Goal: Task Accomplishment & Management: Manage account settings

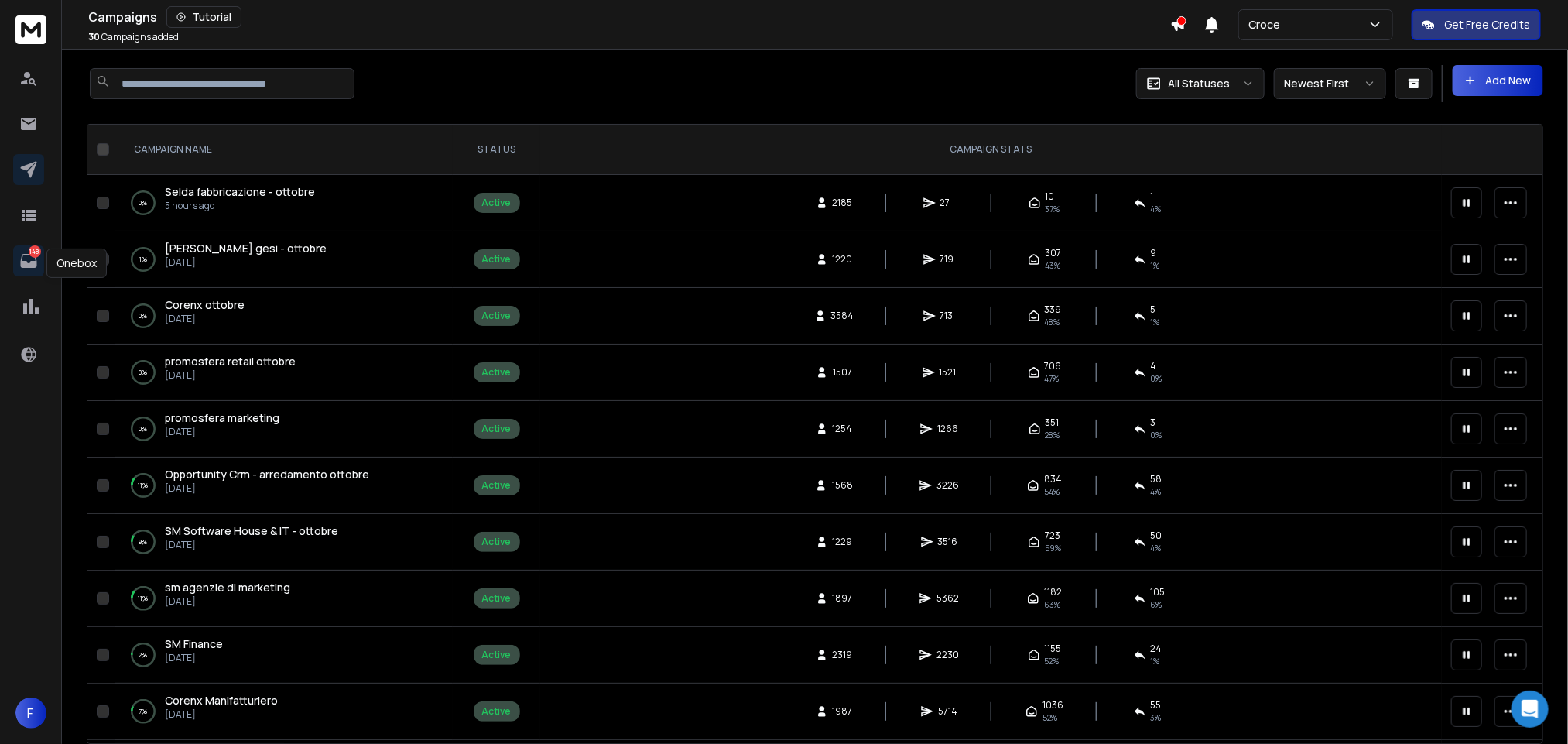
click at [28, 260] on icon at bounding box center [28, 261] width 18 height 18
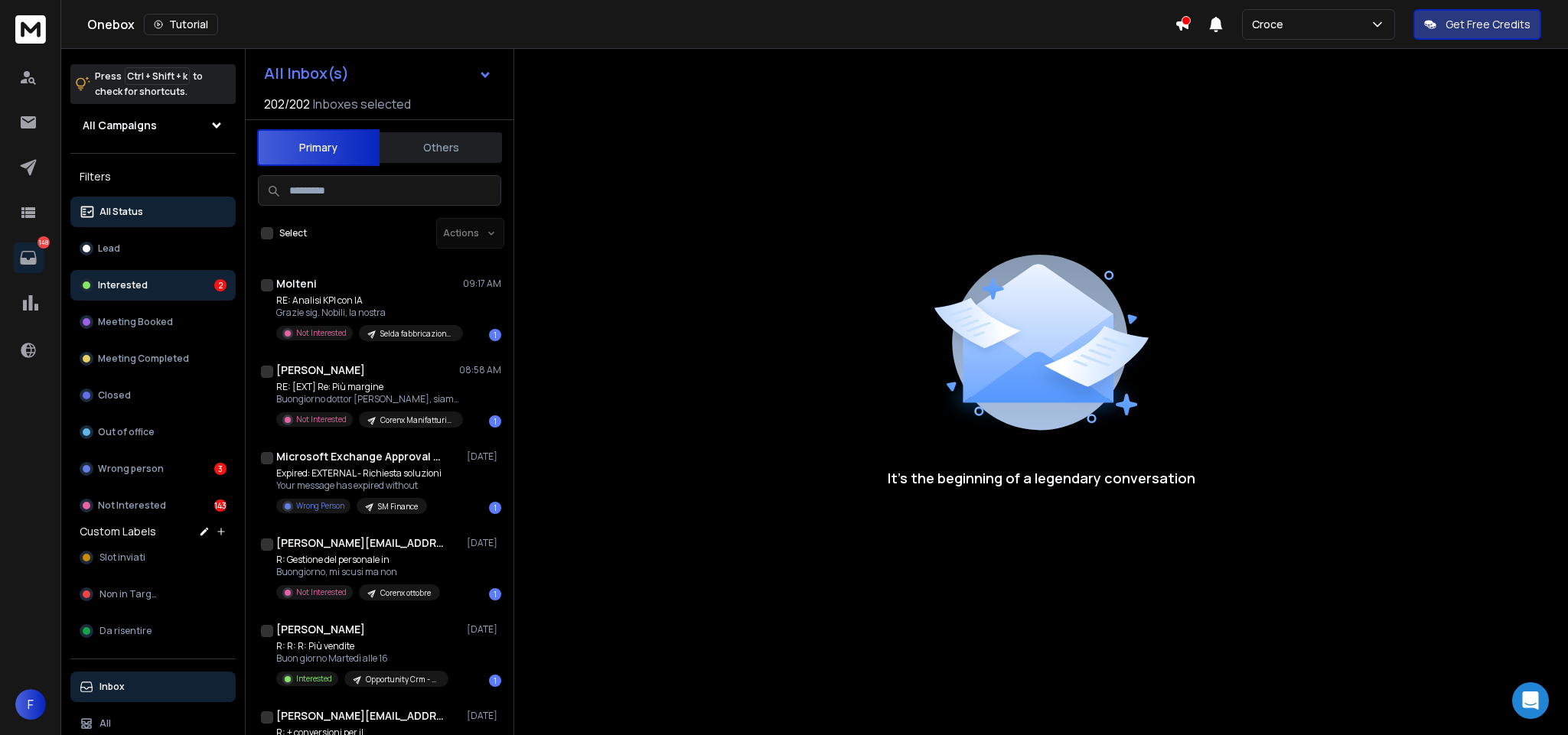
click at [194, 294] on button "Interested 2" at bounding box center [153, 285] width 165 height 31
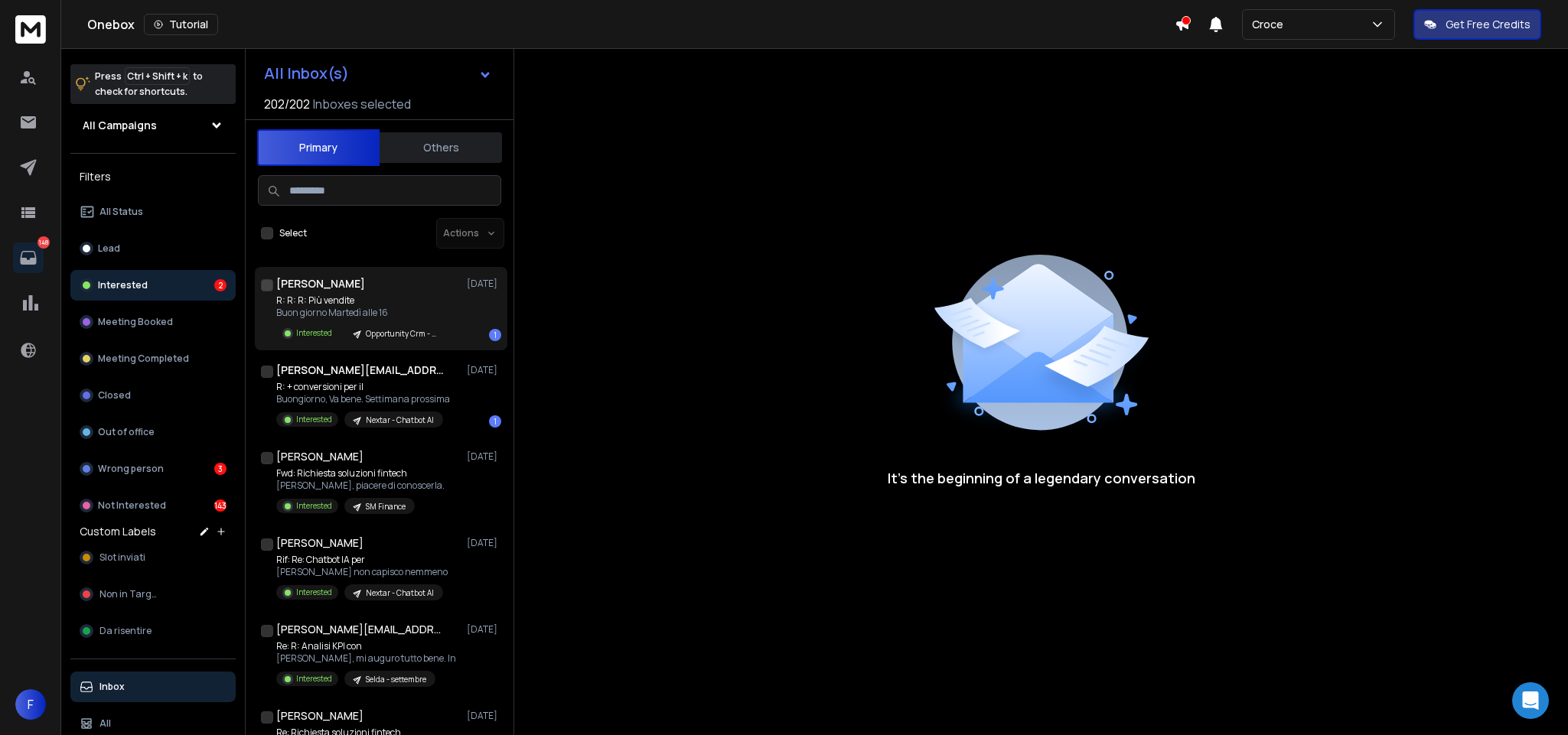
click at [458, 323] on div "R: R: R: Più vendite Buon giorno Martedì alle 16 Interested Opportunity Crm - a…" at bounding box center [389, 317] width 225 height 46
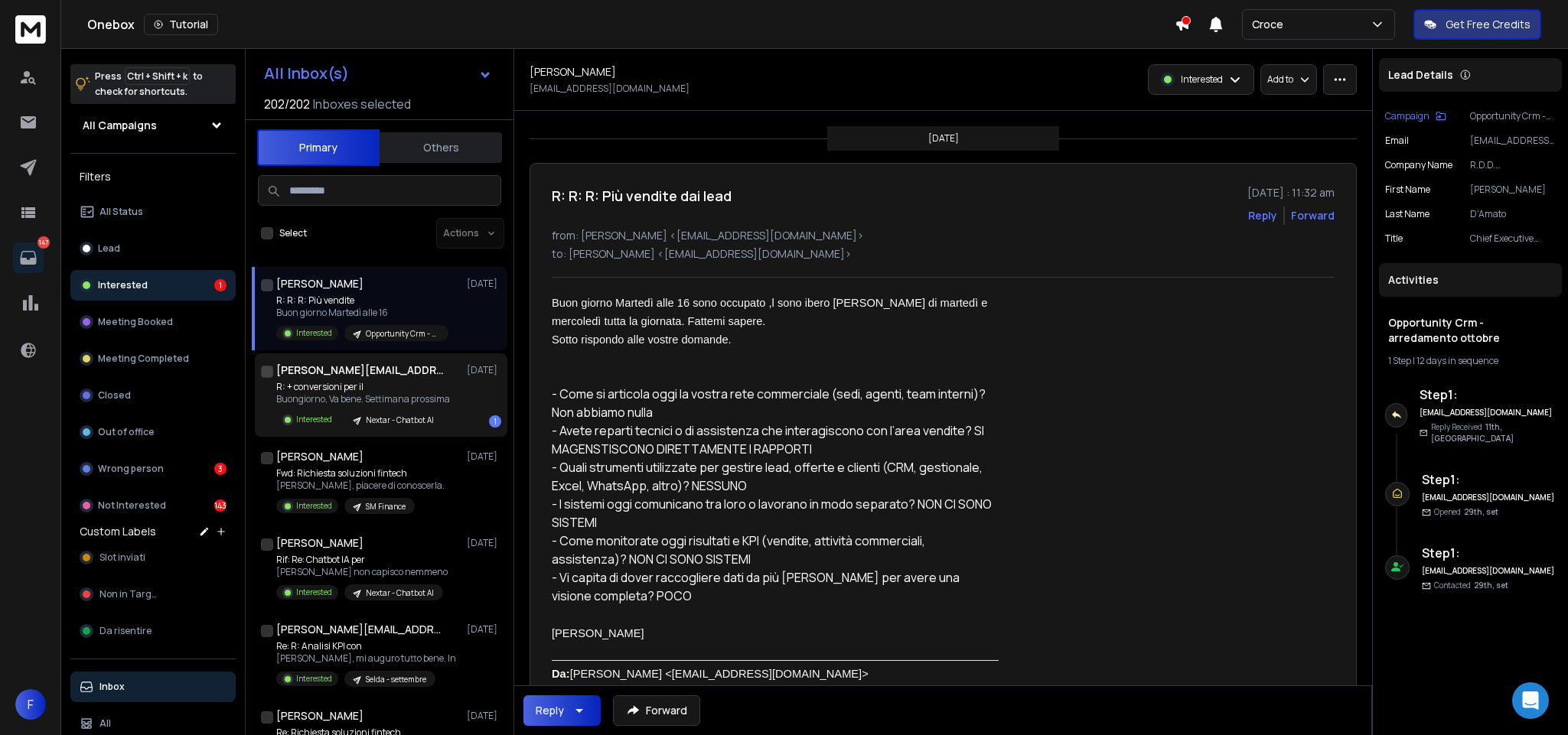
click at [366, 416] on p "Nextar - Chatbot AI" at bounding box center [400, 420] width 68 height 12
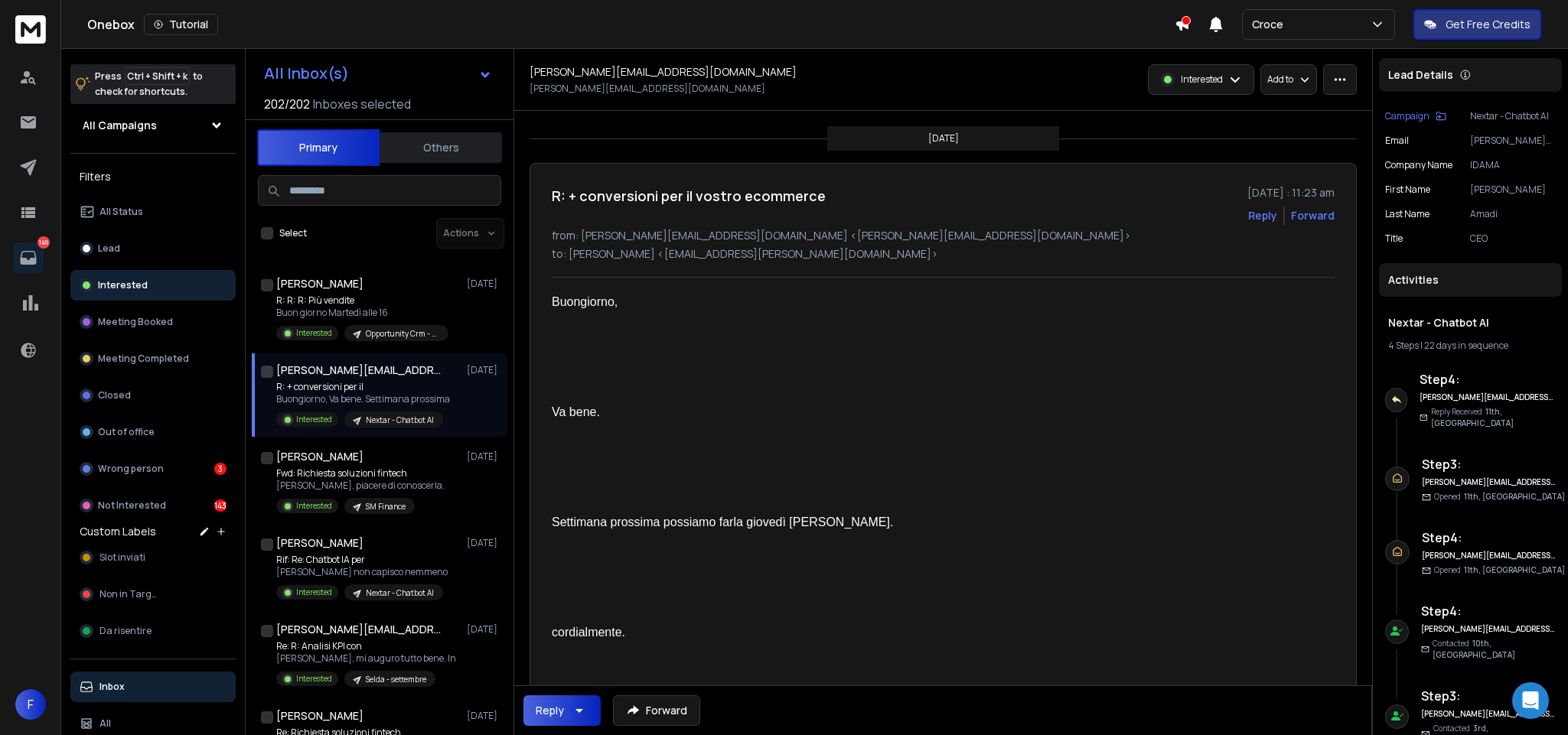
click at [172, 195] on div "Press Ctrl + Shift + k to check for shortcuts. All Campaigns All Campaigns Filt…" at bounding box center [153, 416] width 184 height 735
click at [166, 204] on button "All Status" at bounding box center [153, 212] width 165 height 31
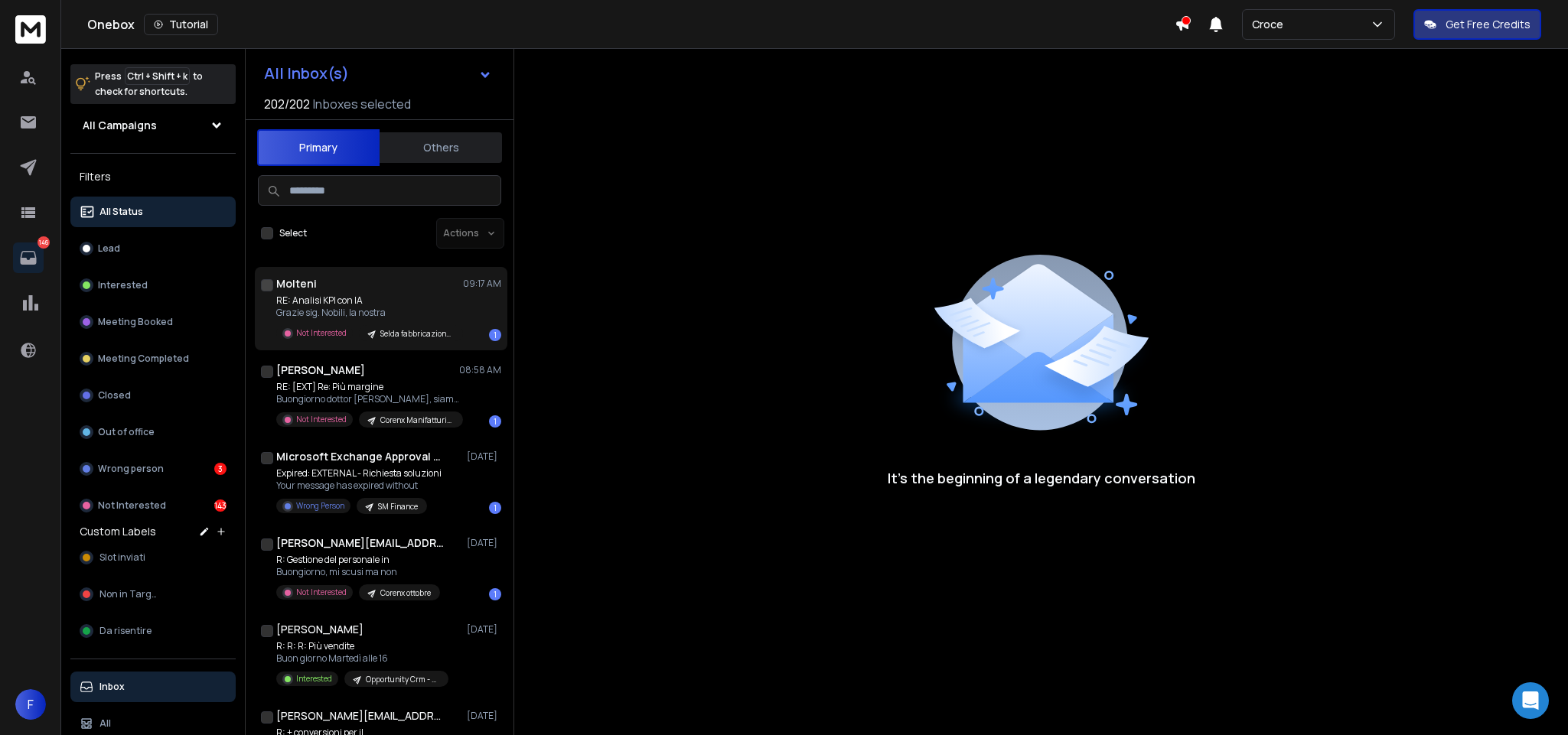
click at [331, 336] on p "Not Interested" at bounding box center [322, 333] width 51 height 12
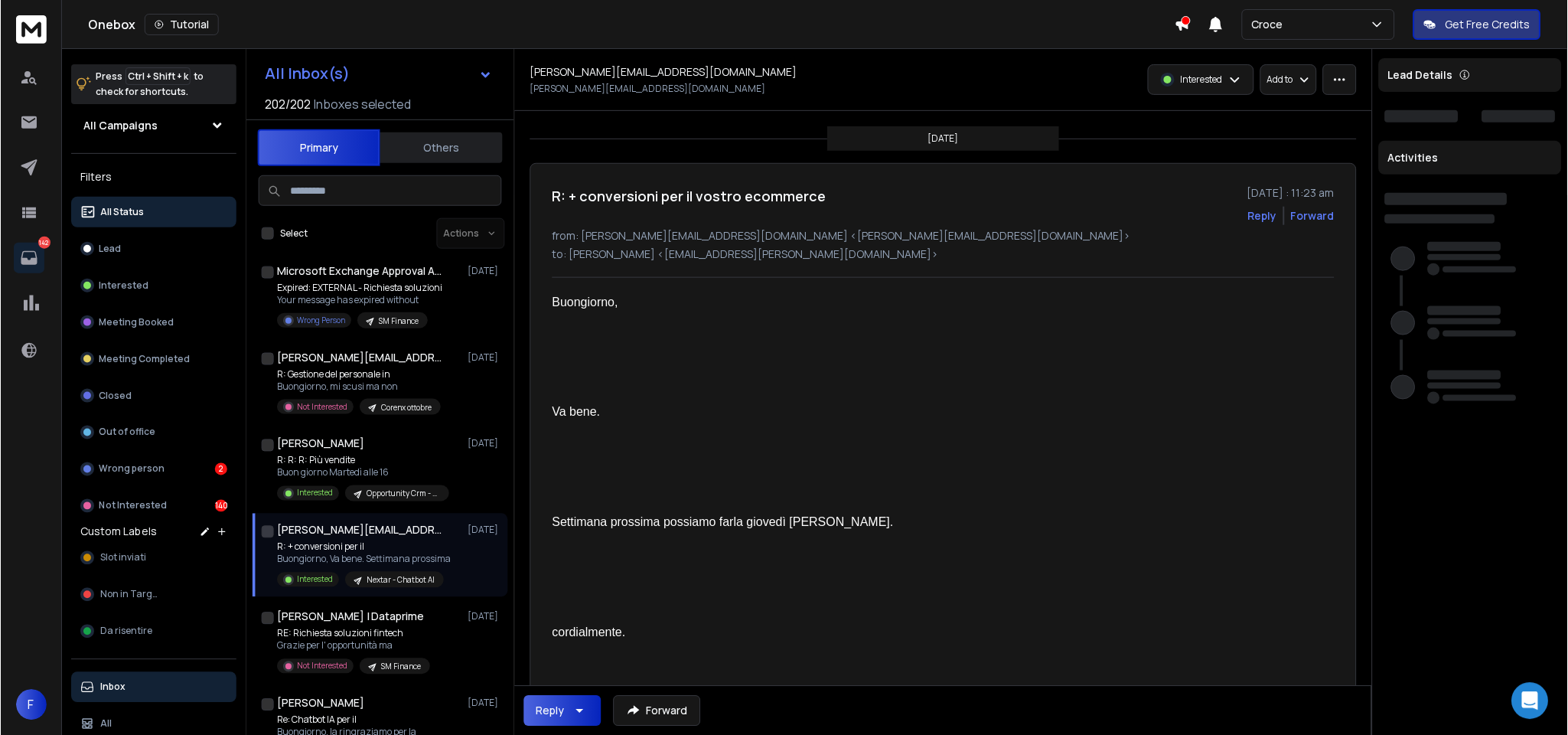
scroll to position [240, 0]
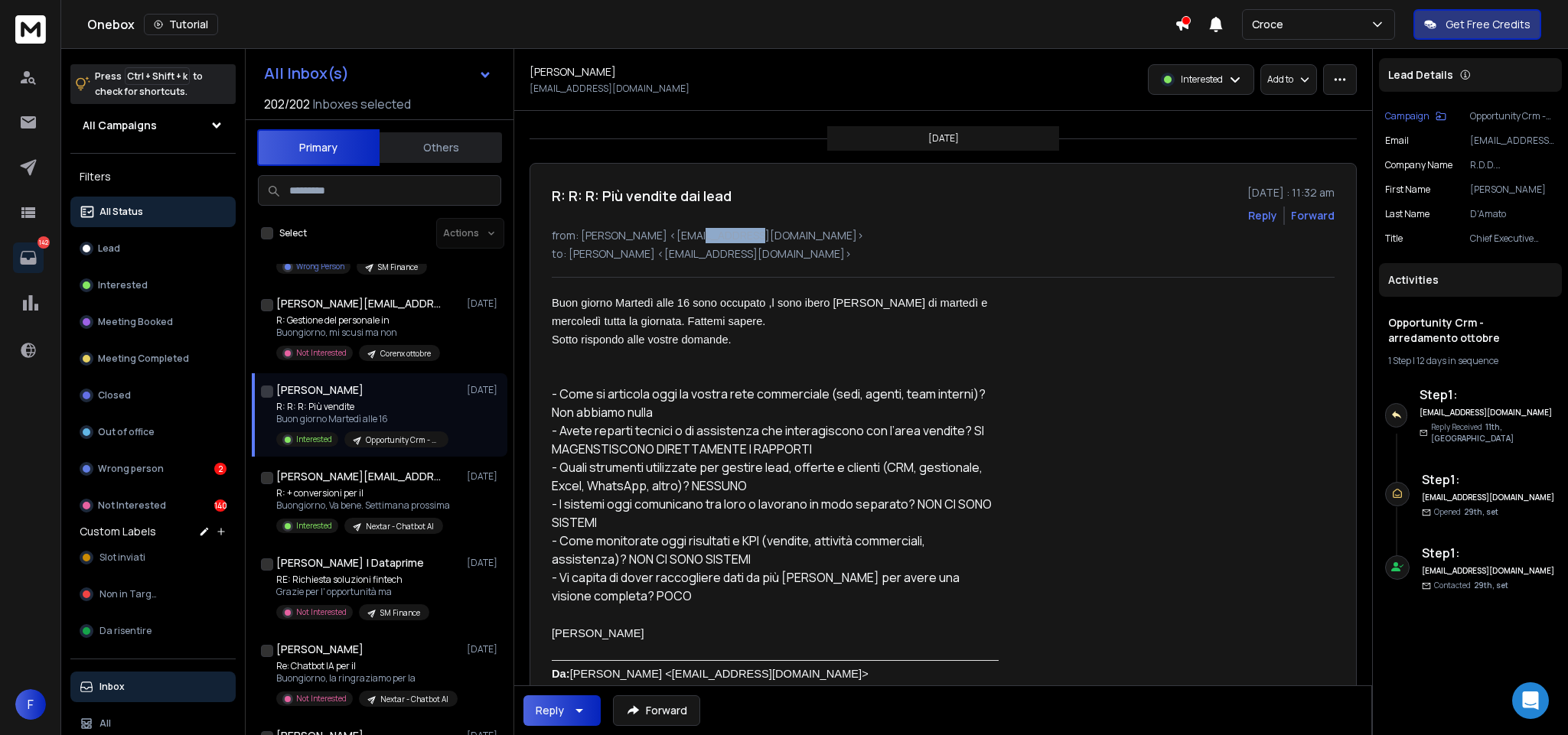
drag, startPoint x: 696, startPoint y: 233, endPoint x: 737, endPoint y: 239, distance: 41.4
click at [737, 239] on p "from: Vito Damato <vdamato@rdditalia.com>" at bounding box center [943, 235] width 783 height 15
click at [705, 234] on p "from: Vito Damato <vdamato@rdditalia.com>" at bounding box center [943, 235] width 783 height 15
drag, startPoint x: 702, startPoint y: 236, endPoint x: 765, endPoint y: 235, distance: 63.0
click at [765, 235] on p "from: Vito Damato <vdamato@rdditalia.com>" at bounding box center [943, 235] width 783 height 15
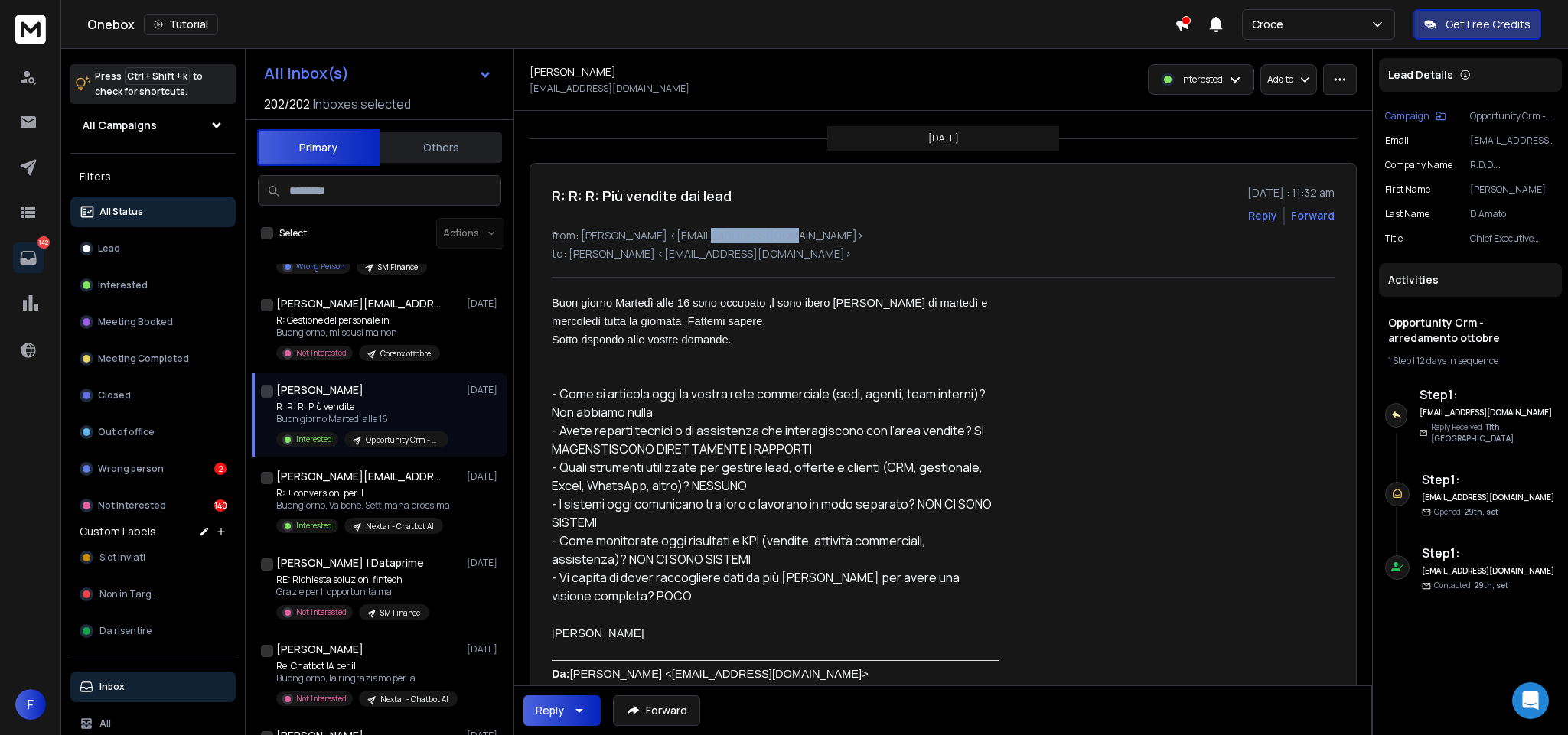
copy p "rdditalia.com"
click at [648, 302] on span "Buon giorno Martedì alle 16 sono occupato ,l sono ibero la mattina di martedì e…" at bounding box center [770, 313] width 439 height 31
click at [735, 406] on p "- Come si articola oggi la vostra rete commerciale (sedi, agenti, team interni)…" at bounding box center [775, 403] width 447 height 36
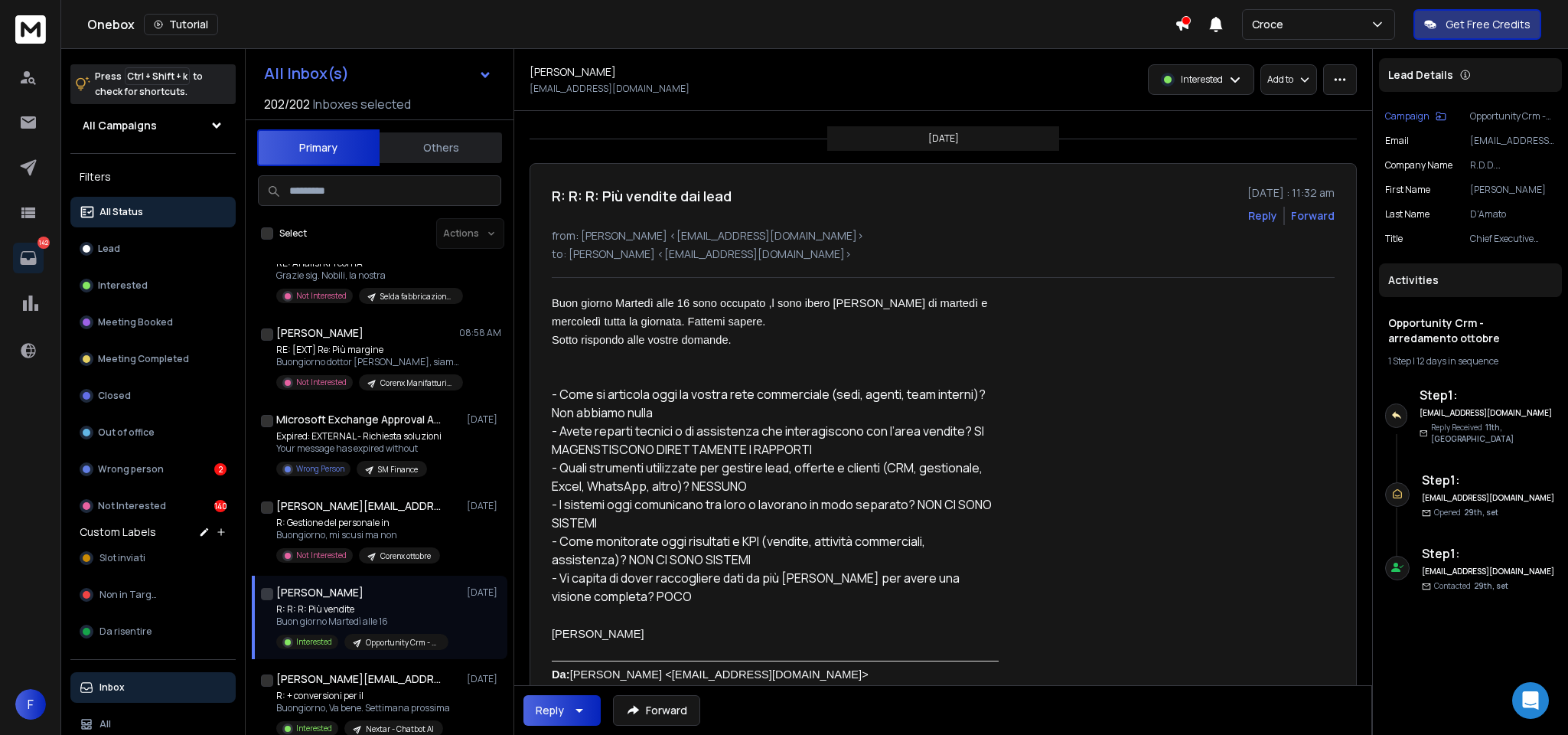
scroll to position [0, 0]
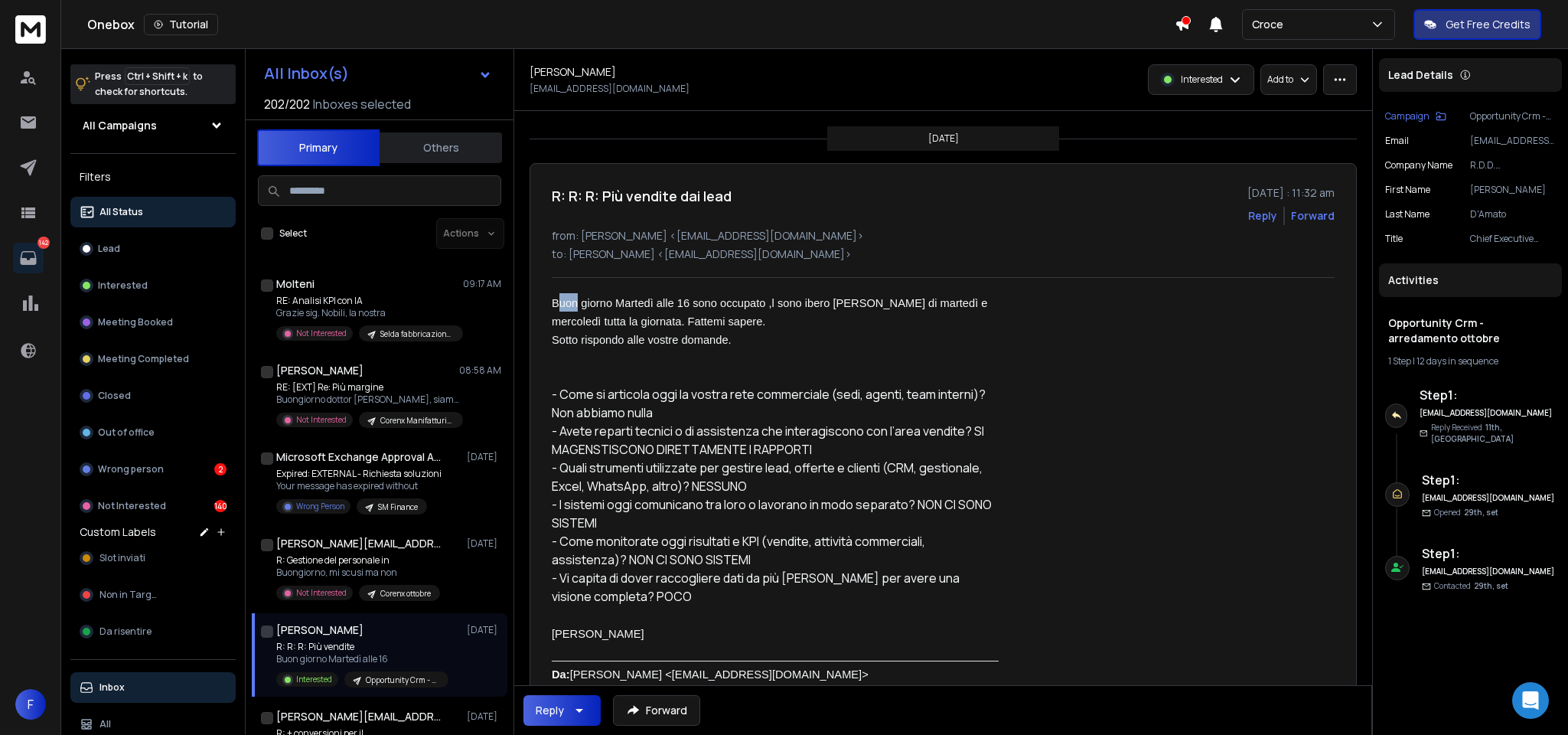
drag, startPoint x: 556, startPoint y: 305, endPoint x: 576, endPoint y: 313, distance: 21.5
click at [576, 313] on p "Buon giorno Martedì alle 16 sono occupato ,l sono ibero la mattina di martedì e…" at bounding box center [775, 312] width 447 height 36
click at [551, 305] on span "Buon giorno Martedì alle 16 sono occupato ,l sono ibero la mattina di martedì e…" at bounding box center [770, 313] width 439 height 31
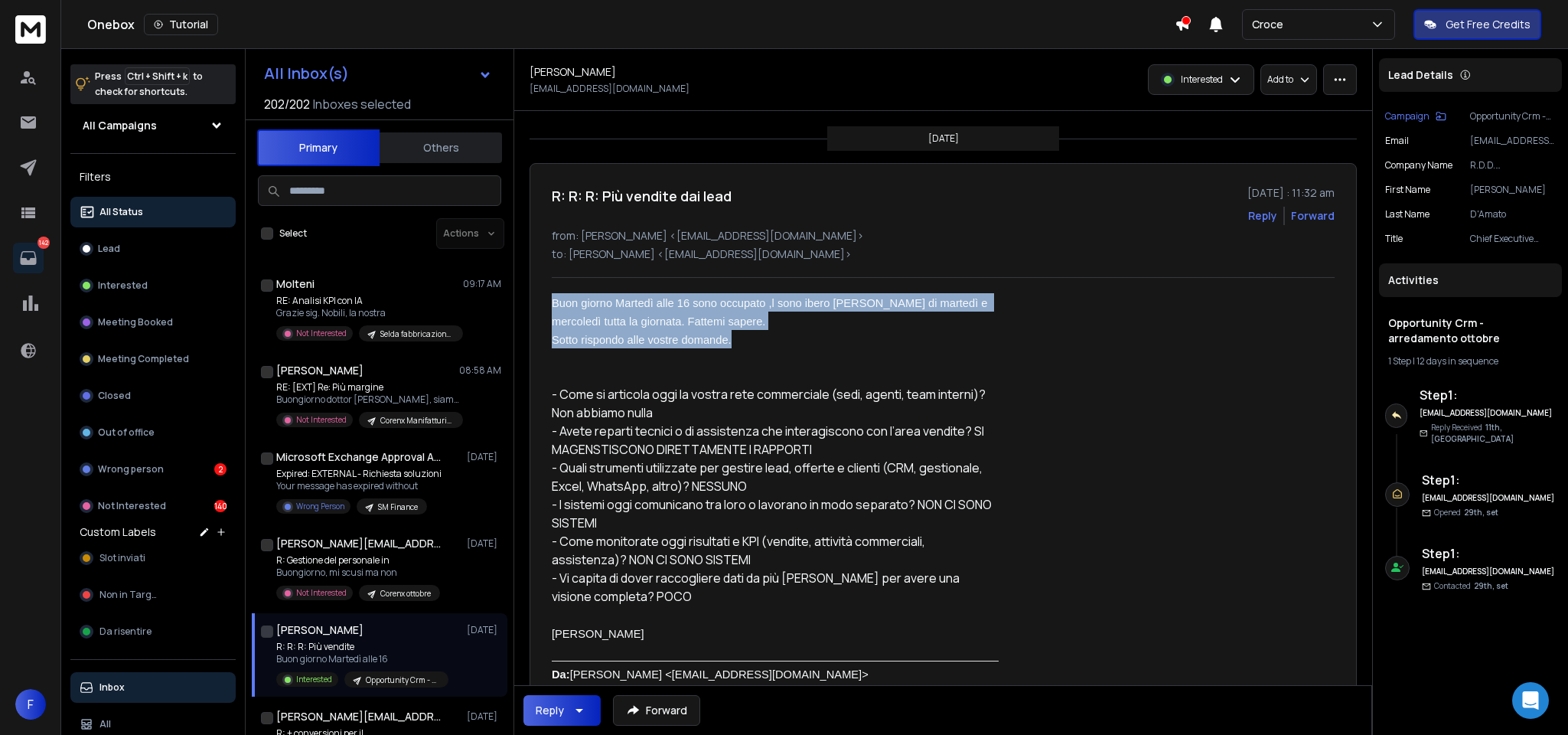
drag, startPoint x: 551, startPoint y: 306, endPoint x: 721, endPoint y: 338, distance: 173.0
click at [721, 337] on p "Sotto rispondo alle vostre domande." at bounding box center [775, 339] width 447 height 18
drag, startPoint x: 720, startPoint y: 337, endPoint x: 551, endPoint y: 303, distance: 172.4
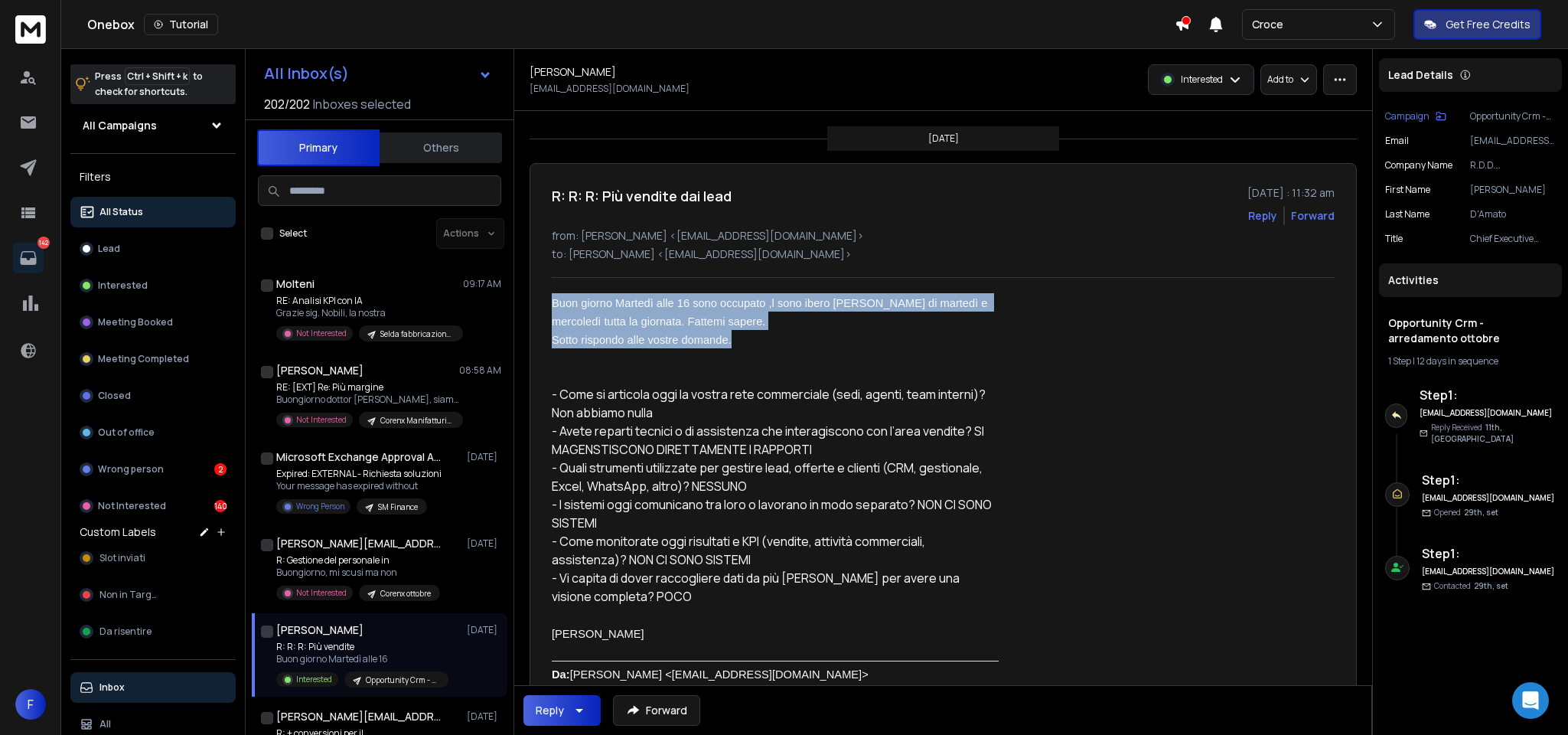
click at [739, 436] on p "- Avete reparti tecnici o di assistenza che interagiscono con l’area vendite? S…" at bounding box center [775, 440] width 447 height 36
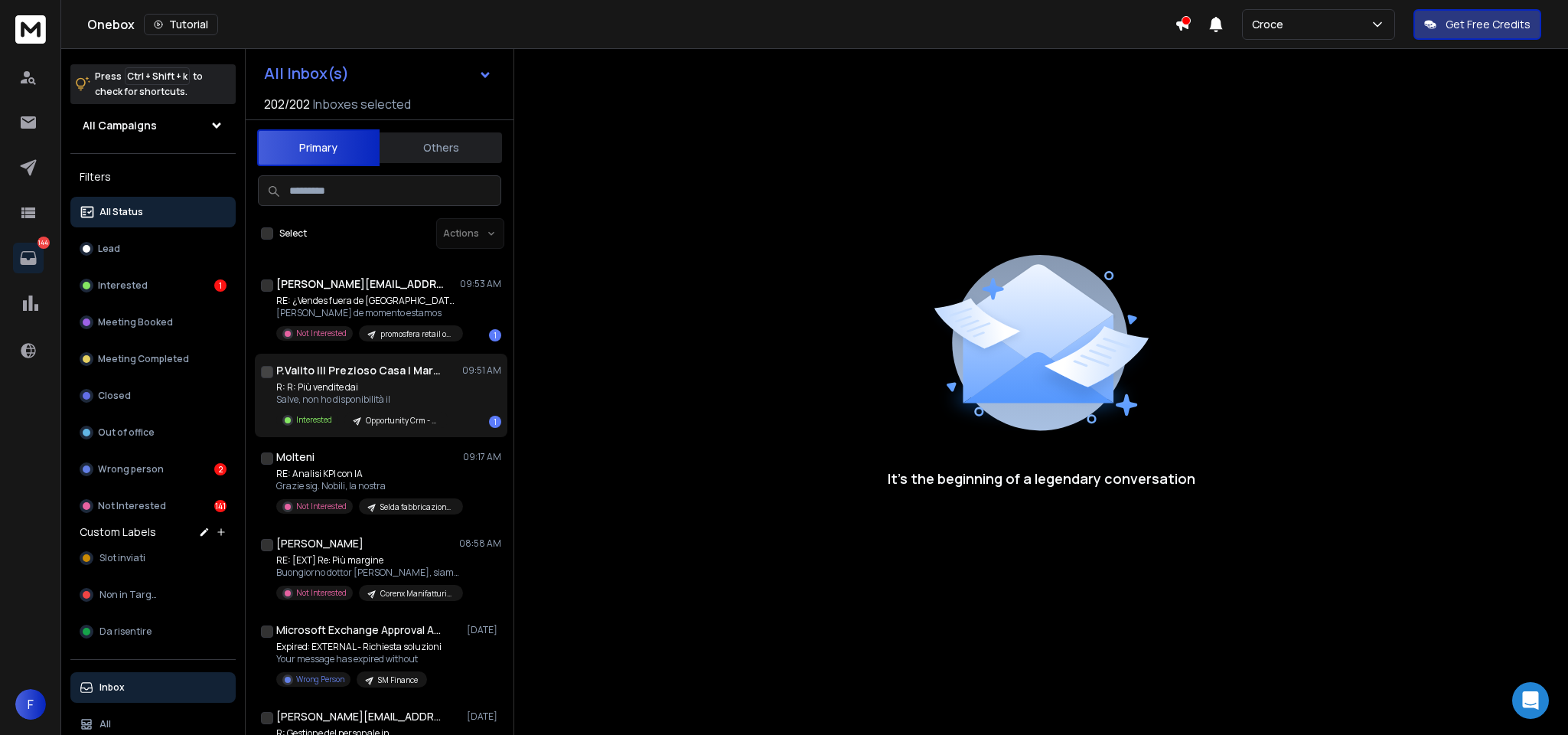
click at [471, 409] on div "R: R: Più vendite dai Salve, non ho disponibilità il Interested Opportunity Crm…" at bounding box center [389, 403] width 225 height 46
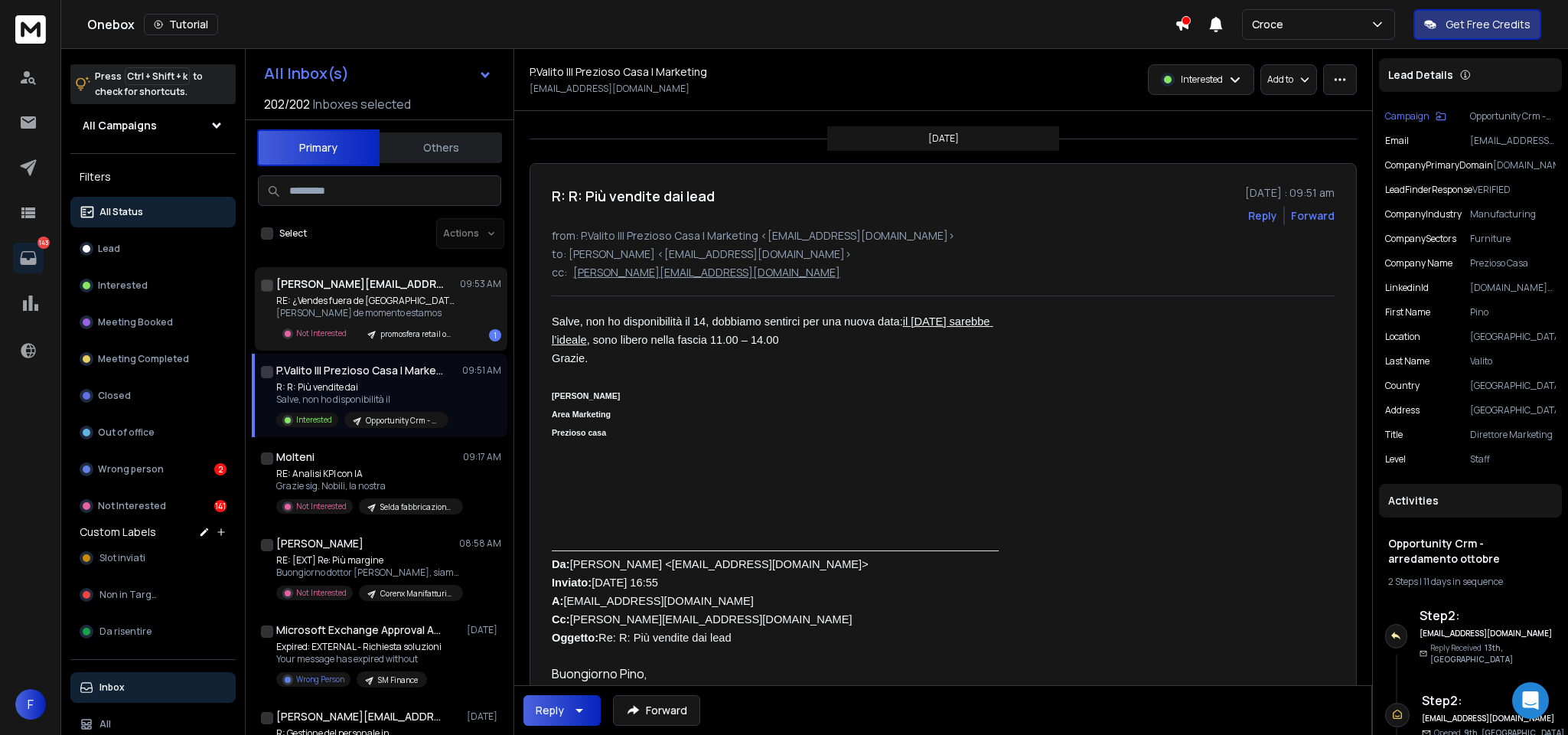
click at [469, 301] on div "RE: ¿Vendes fuera de [GEOGRAPHIC_DATA]? Hola [PERSON_NAME] de momento estamos N…" at bounding box center [389, 317] width 225 height 46
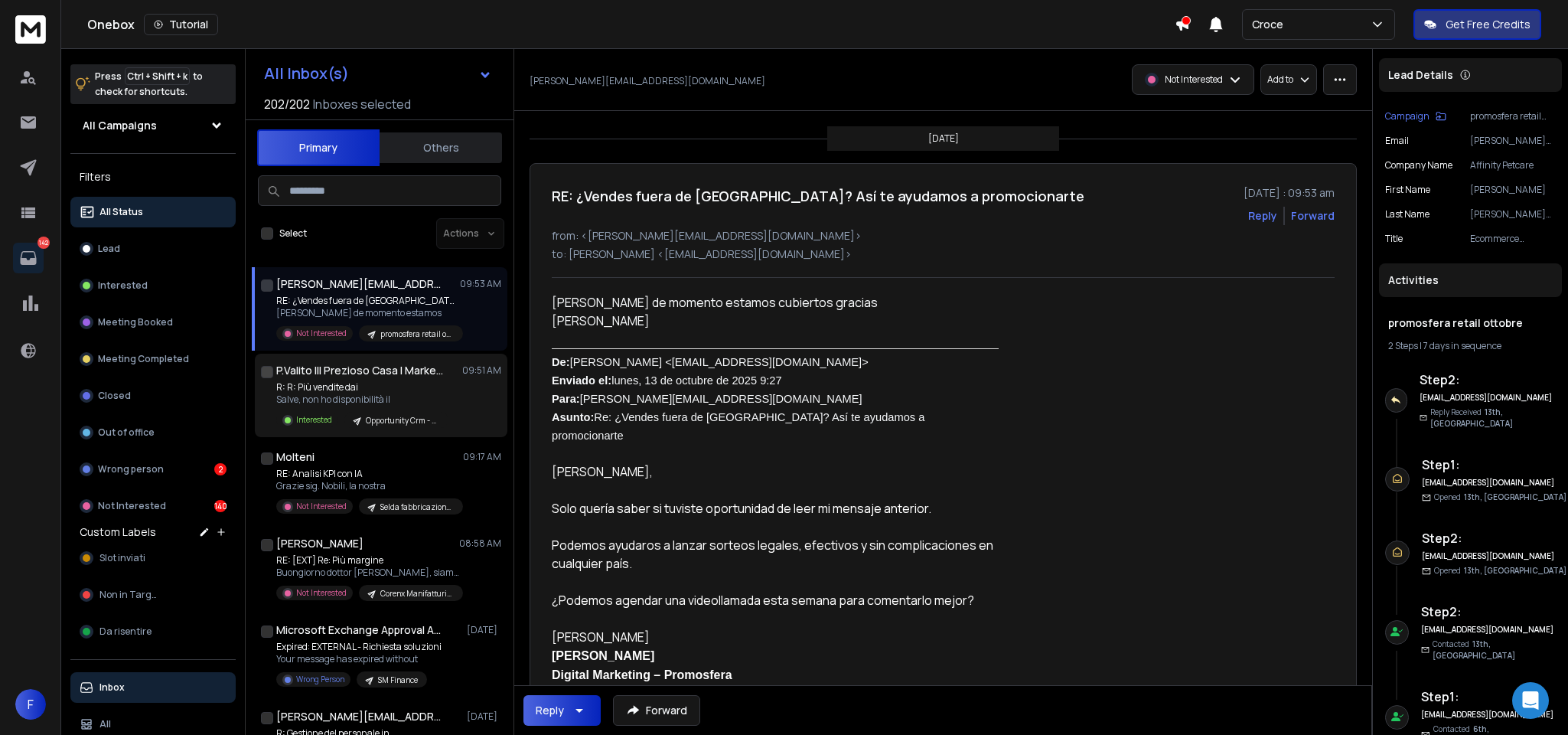
click at [425, 391] on p "R: R: Più vendite dai" at bounding box center [362, 386] width 172 height 12
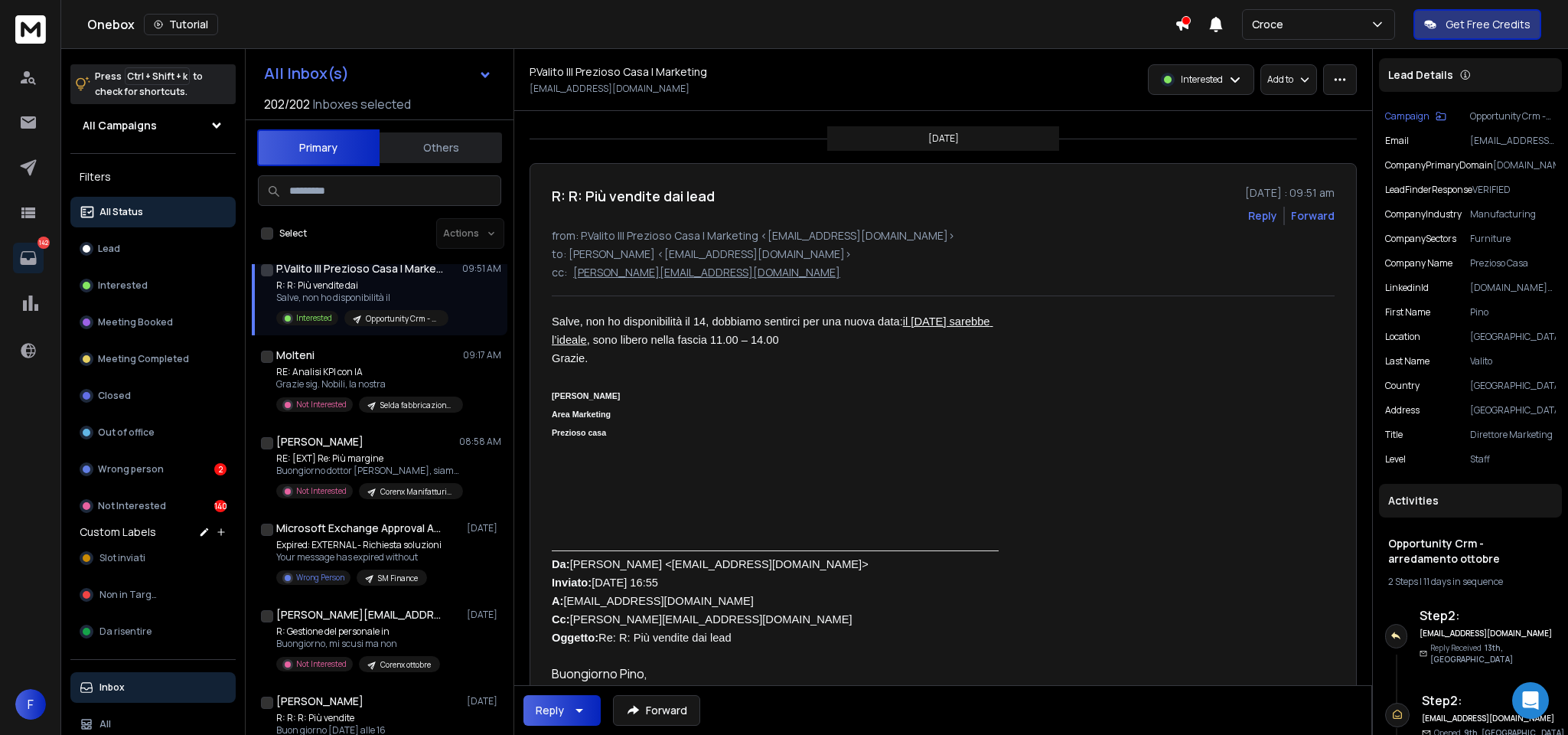
scroll to position [74, 0]
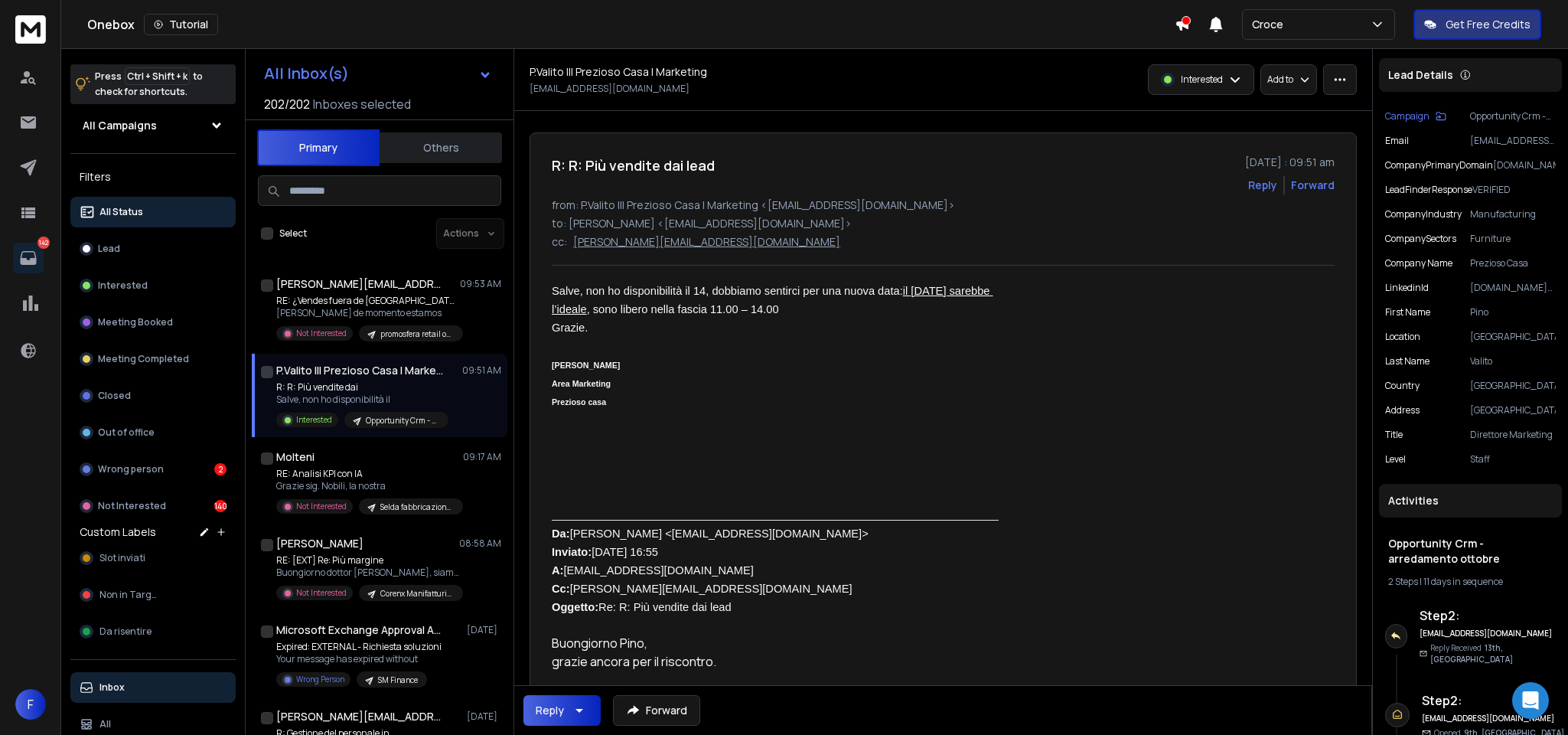
scroll to position [0, 0]
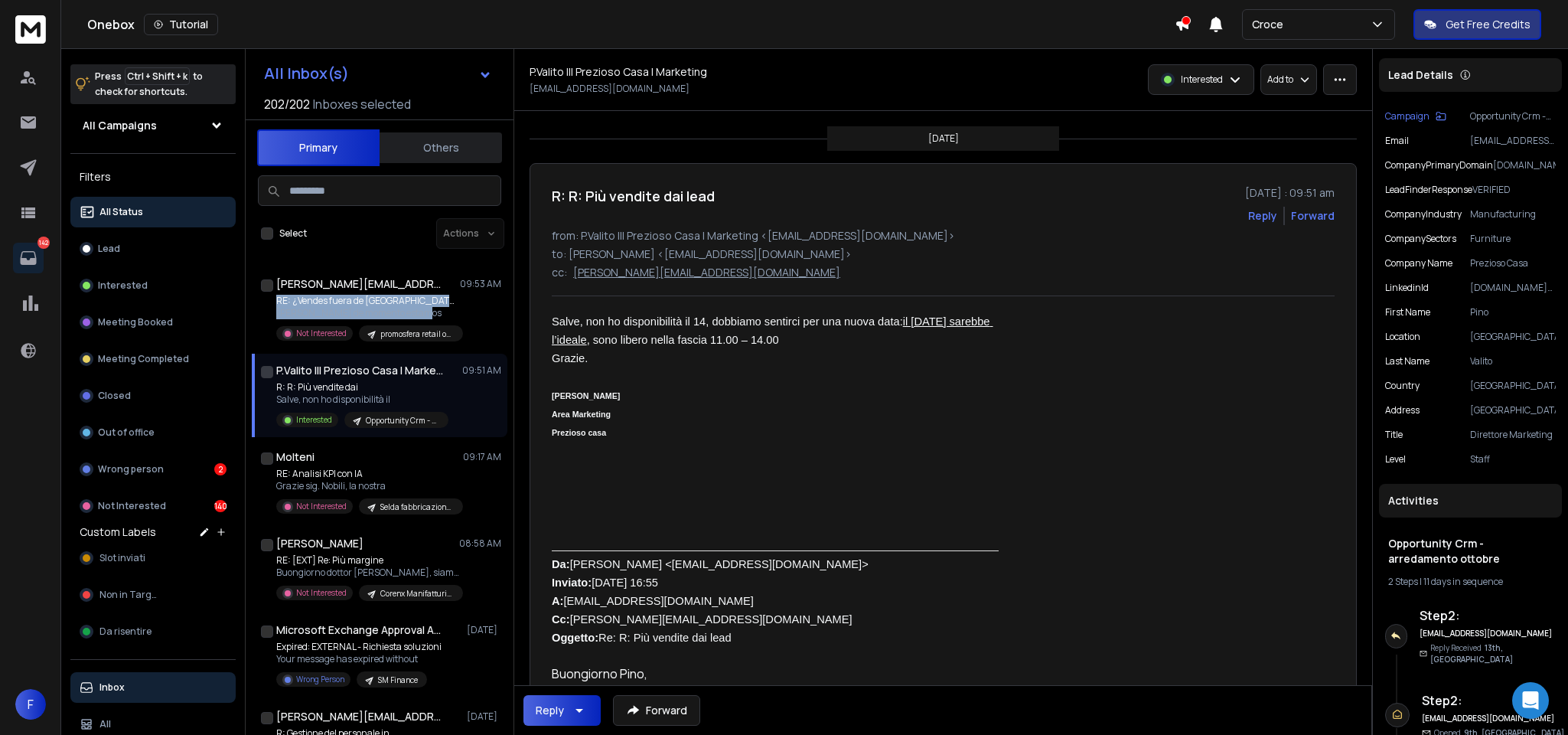
drag, startPoint x: 507, startPoint y: 280, endPoint x: 510, endPoint y: 317, distance: 37.1
click at [510, 317] on div "[PERSON_NAME][EMAIL_ADDRESS][DOMAIN_NAME] 09:53 AM RE: ¿Vendes fuera de [GEOGRA…" at bounding box center [379, 536] width 268 height 543
click at [678, 434] on p "Prezioso casa" at bounding box center [775, 431] width 447 height 18
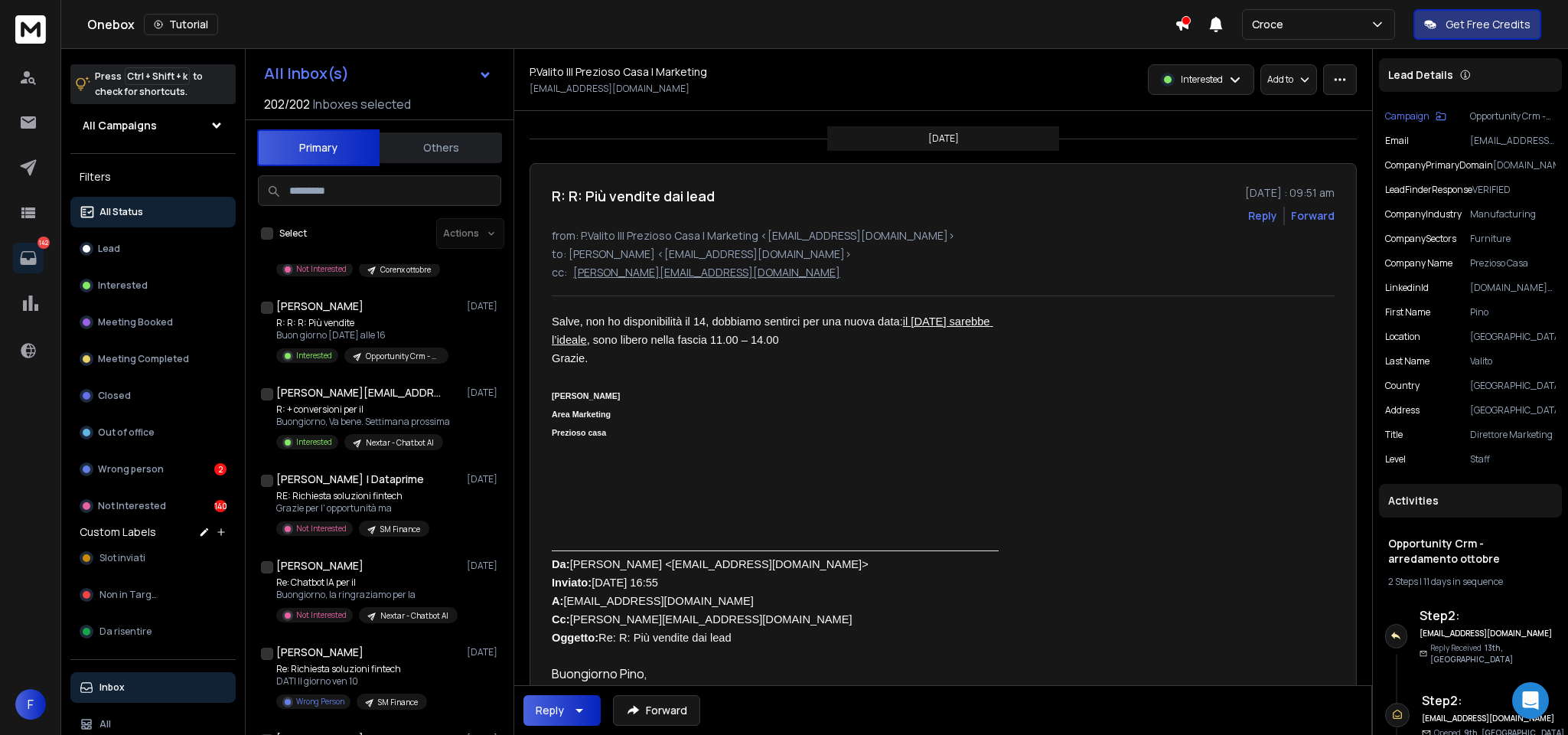
scroll to position [505, 0]
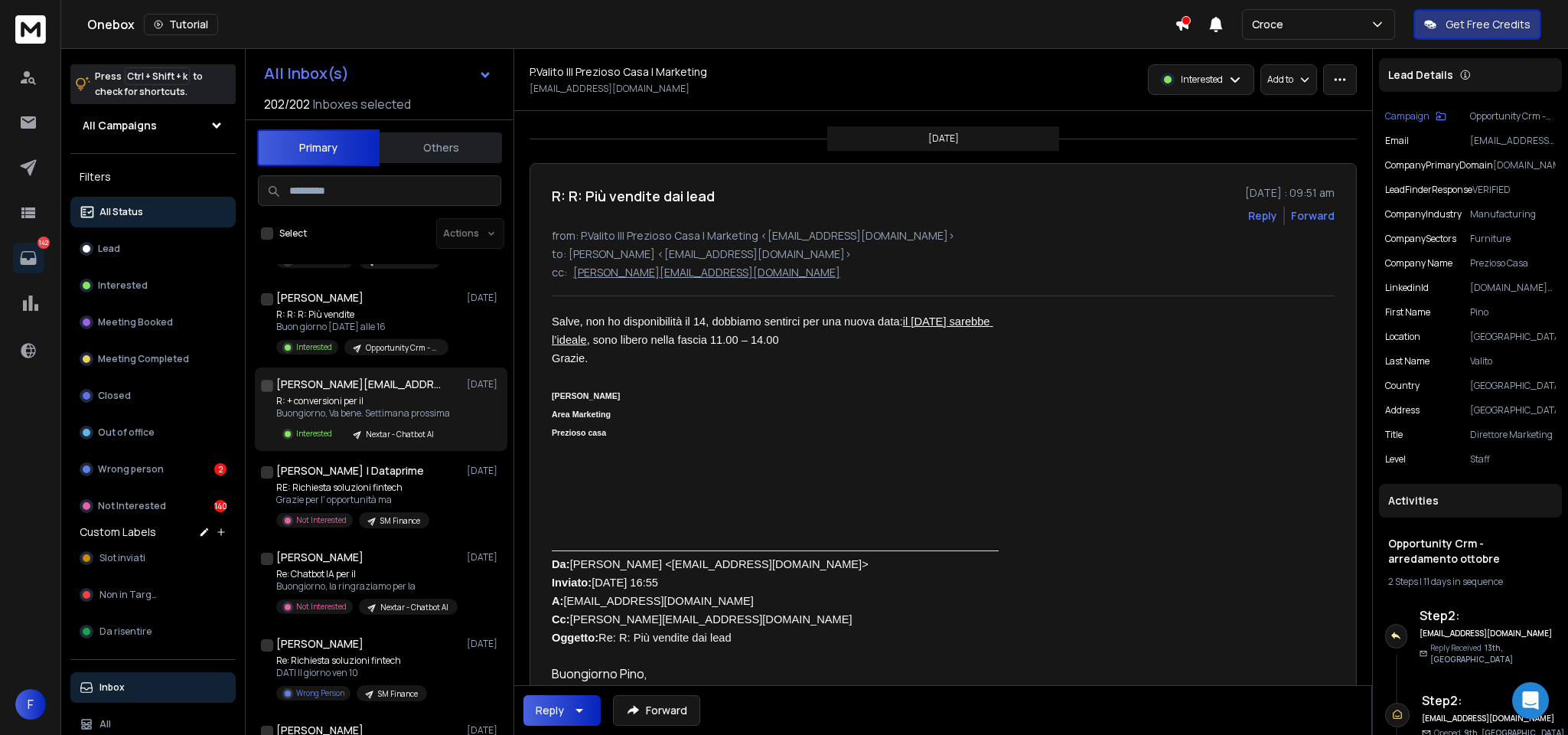
click at [455, 406] on div "R: + conversioni per il Buongiorno, Va bene. Settimana prossima Interested Next…" at bounding box center [389, 418] width 225 height 46
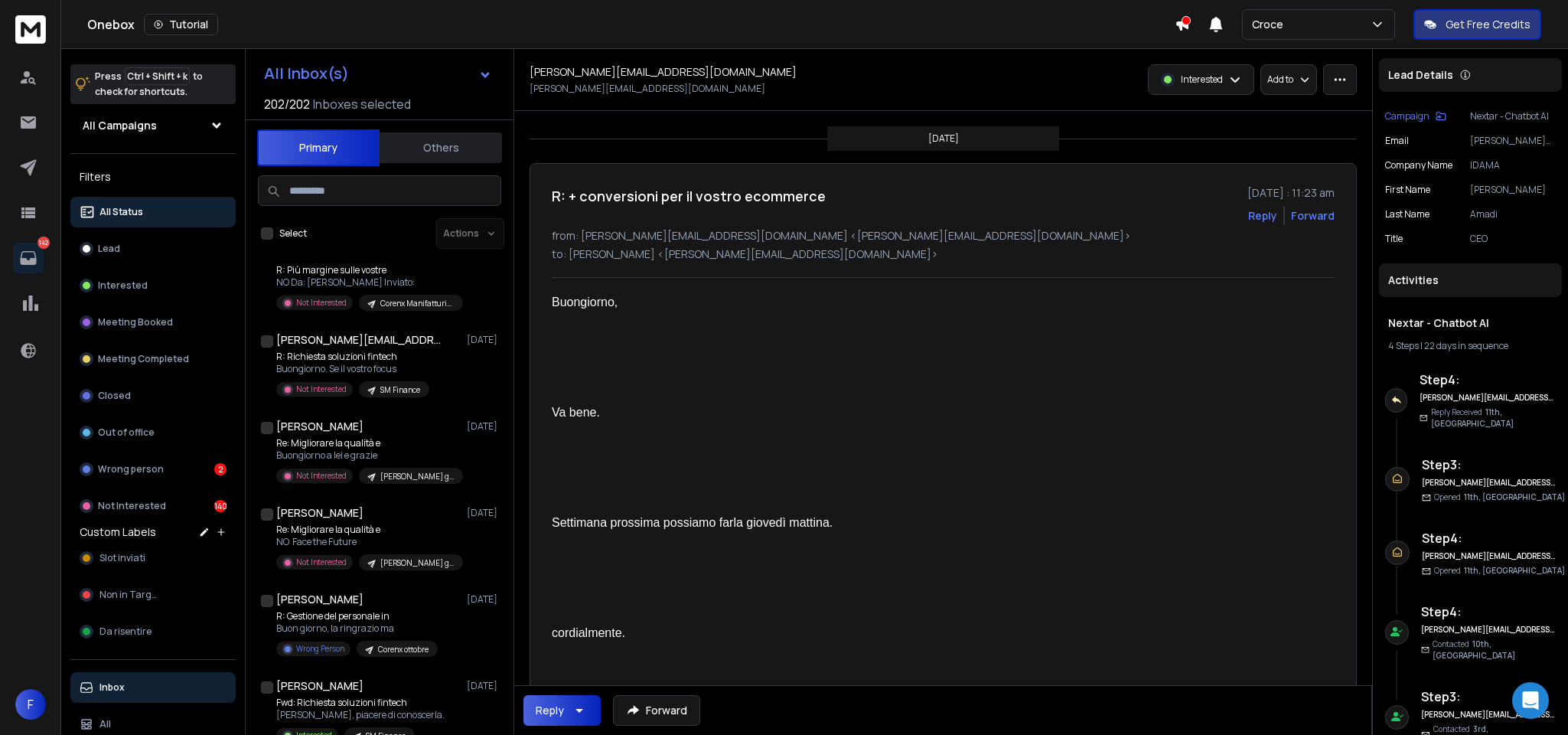
scroll to position [1338, 0]
